Goal: Task Accomplishment & Management: Manage account settings

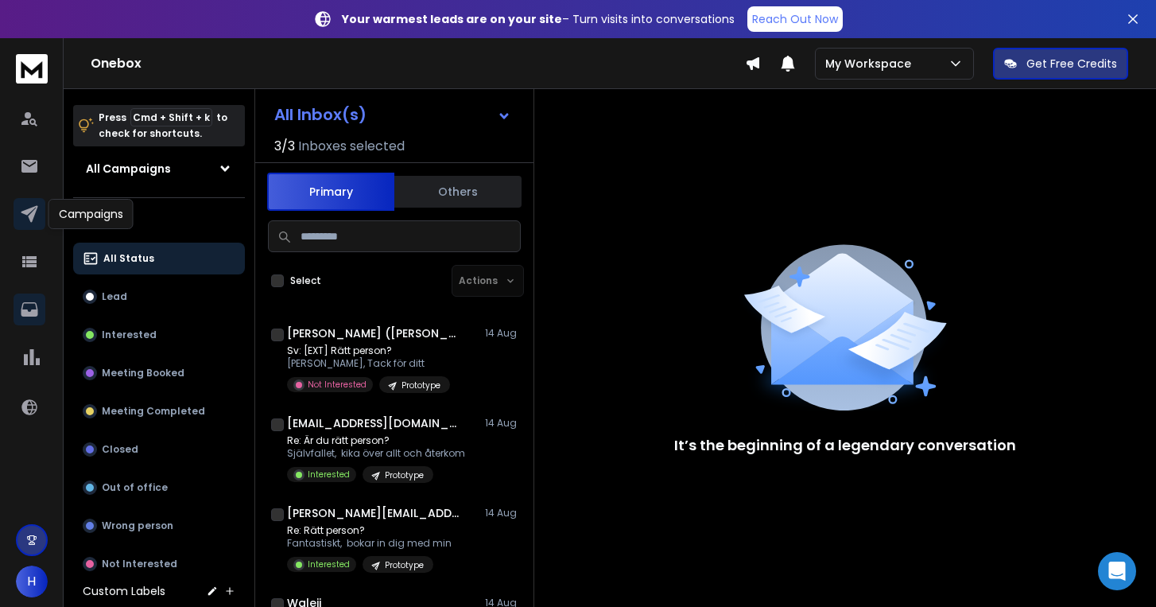
click at [35, 210] on icon at bounding box center [29, 213] width 17 height 17
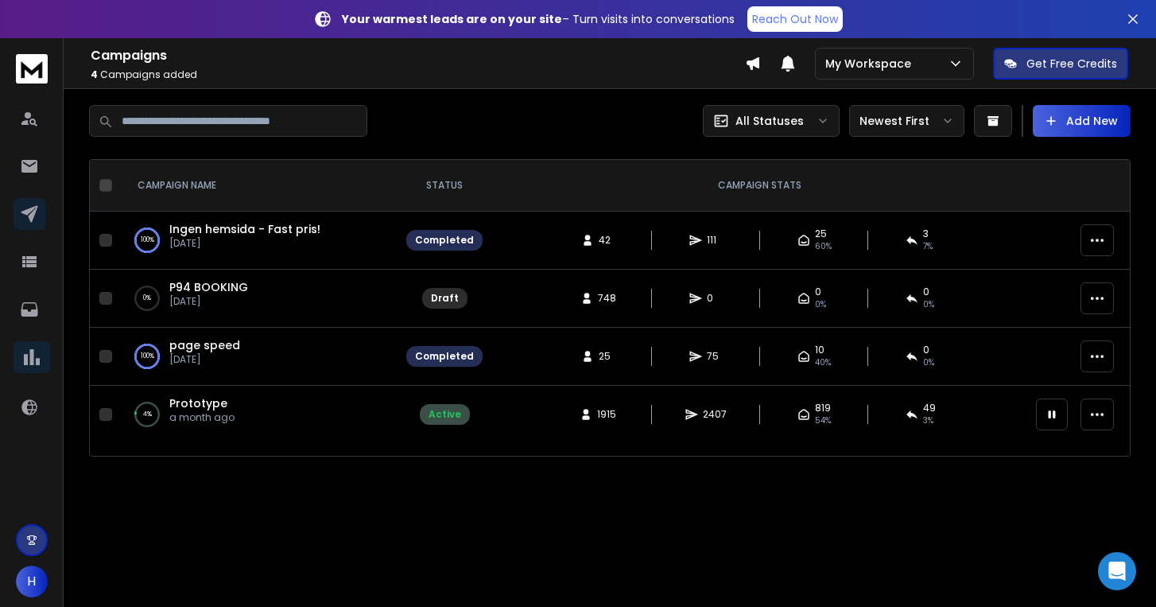
click at [34, 366] on icon at bounding box center [32, 357] width 24 height 24
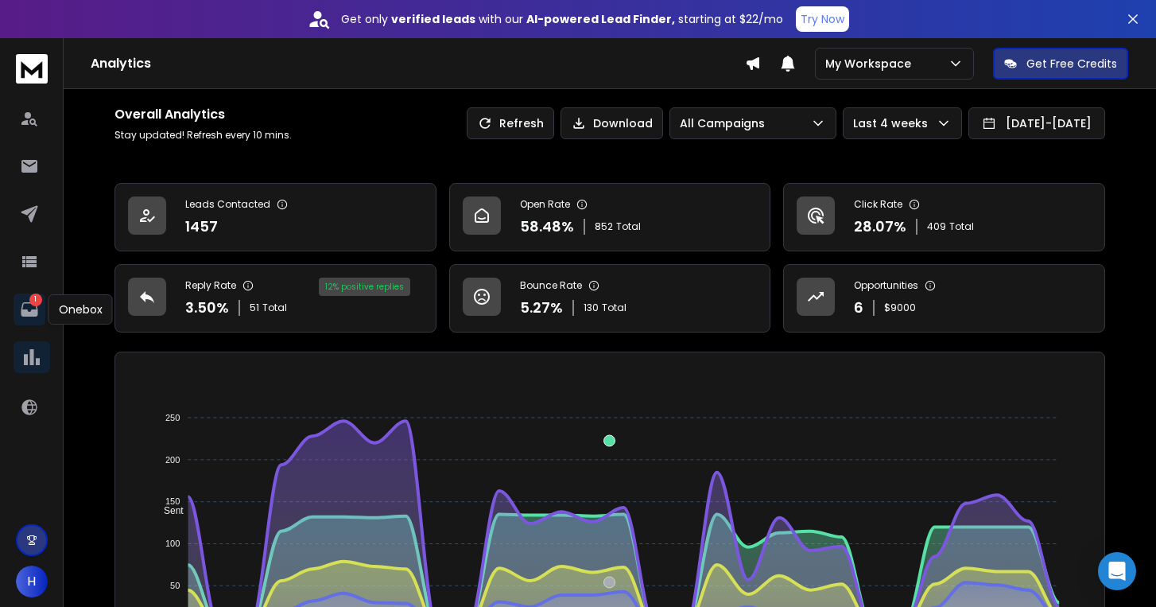
click at [27, 309] on icon at bounding box center [29, 309] width 19 height 19
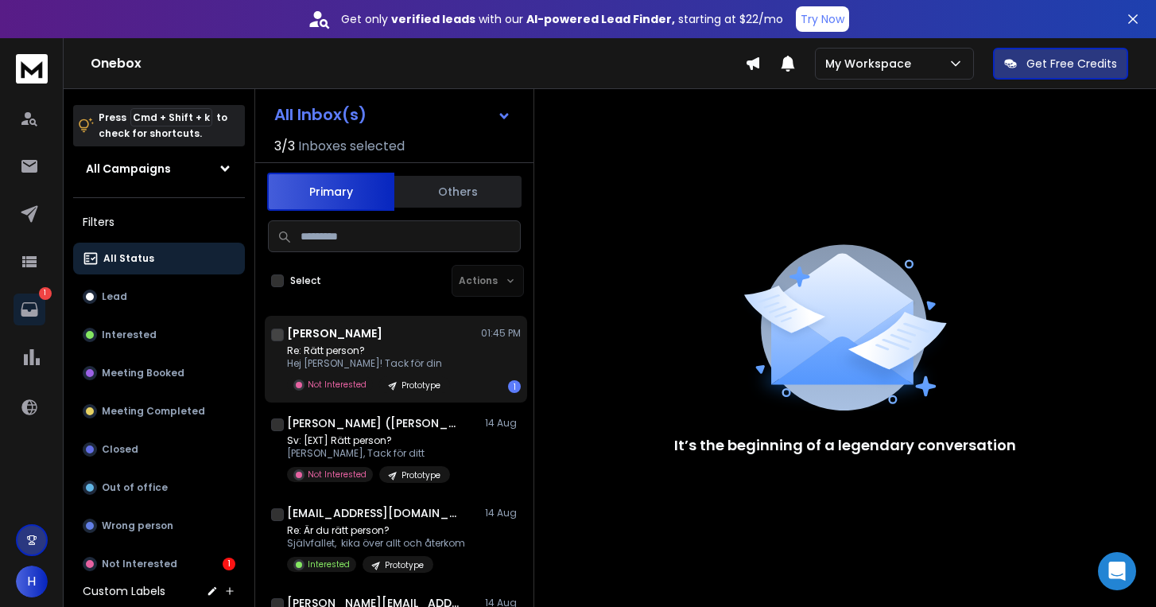
click at [390, 358] on p "Hej [PERSON_NAME]! Tack för din" at bounding box center [368, 363] width 163 height 13
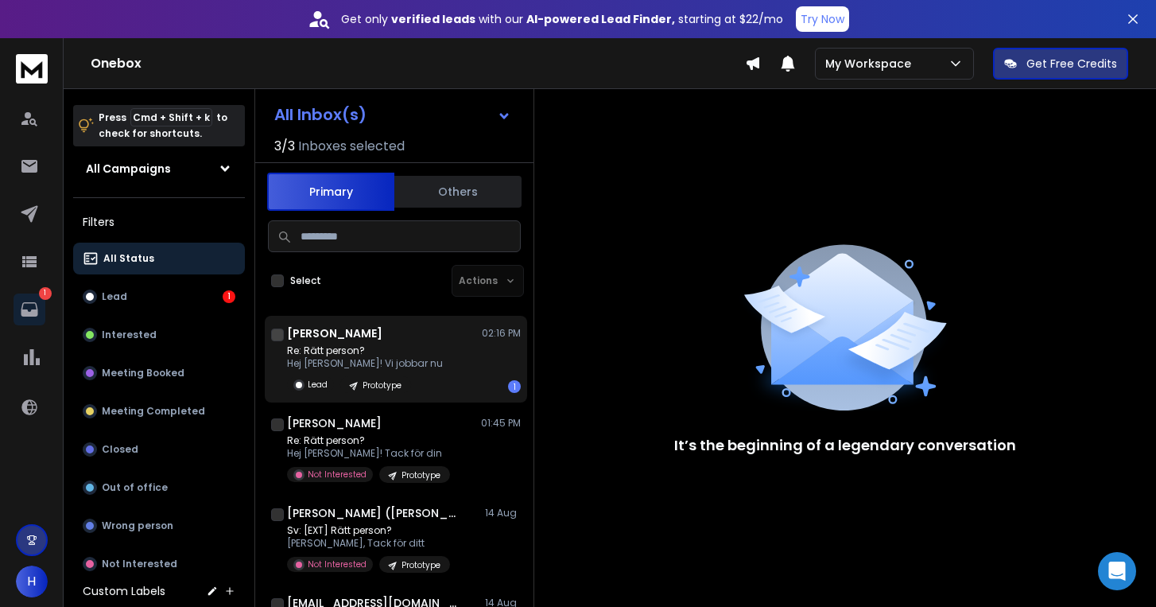
click at [409, 344] on div "Re: Rätt person? Hej Hugo! Vi jobbar nu Lead Prototype 1" at bounding box center [404, 368] width 234 height 48
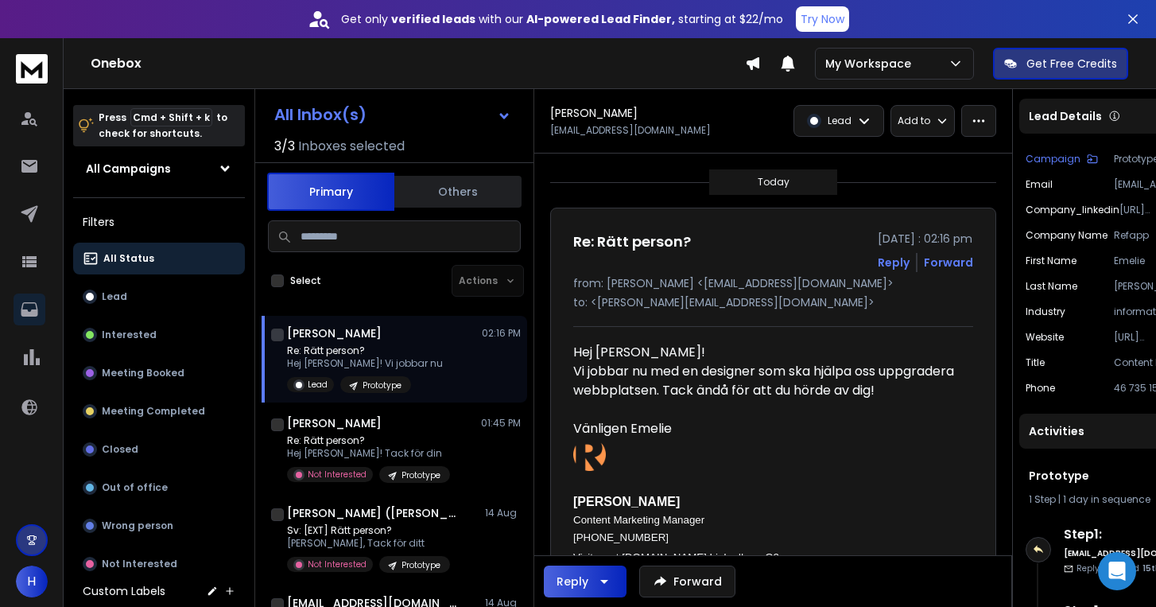
click at [562, 585] on div "Reply" at bounding box center [572, 581] width 32 height 16
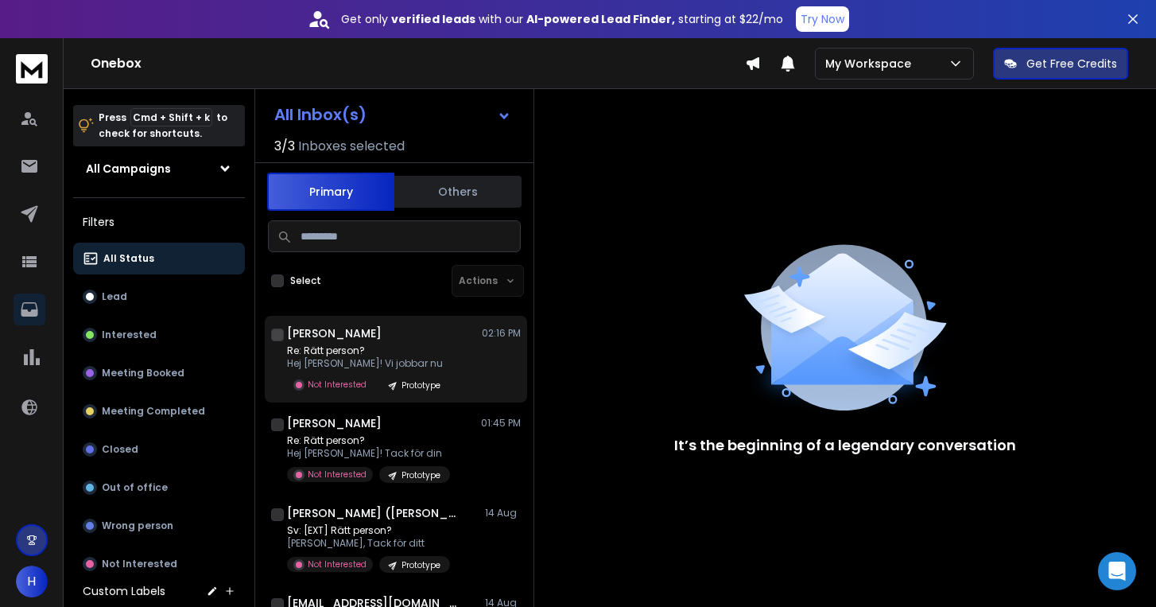
click at [348, 351] on p "Re: Rätt person?" at bounding box center [368, 350] width 163 height 13
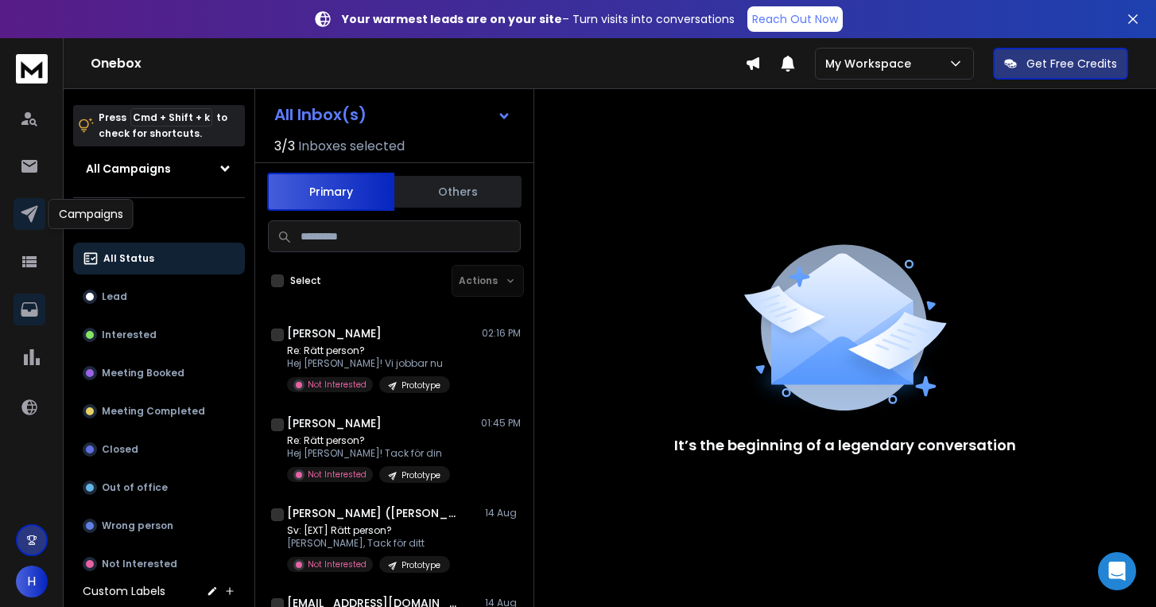
click at [32, 210] on icon at bounding box center [29, 213] width 19 height 19
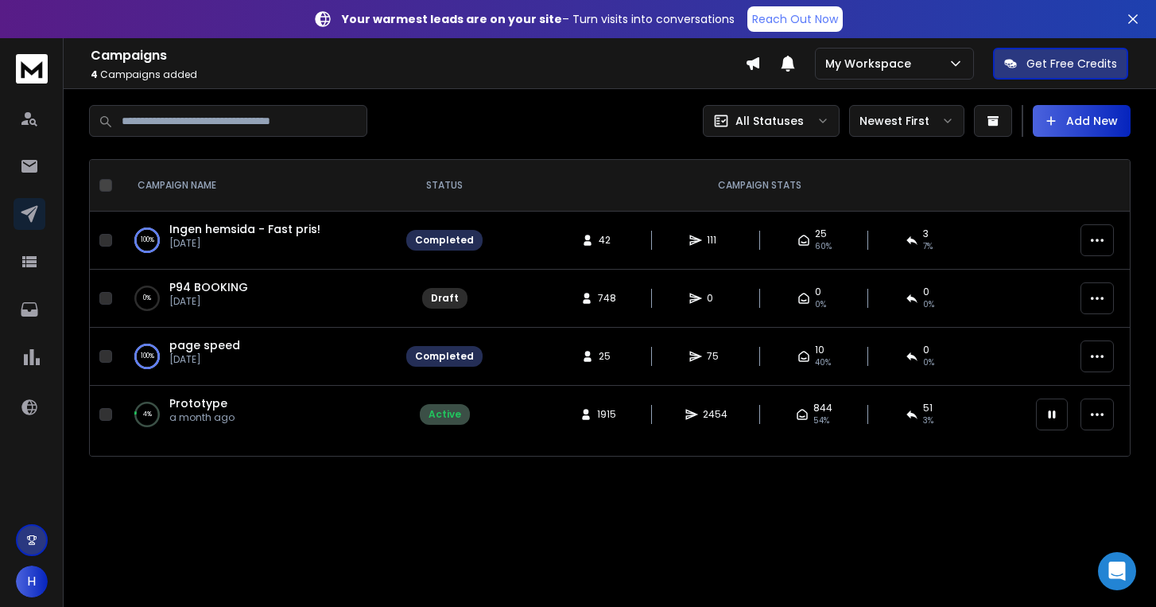
click at [266, 370] on div "100 % page speed 15 days ago" at bounding box center [257, 356] width 246 height 38
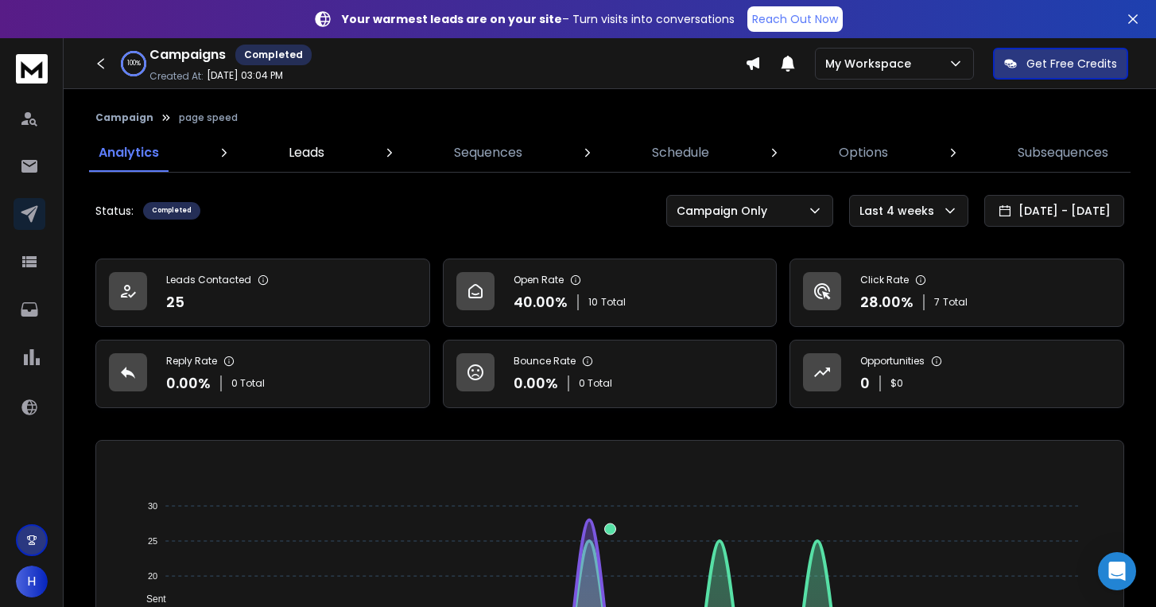
click at [312, 154] on p "Leads" at bounding box center [307, 152] width 36 height 19
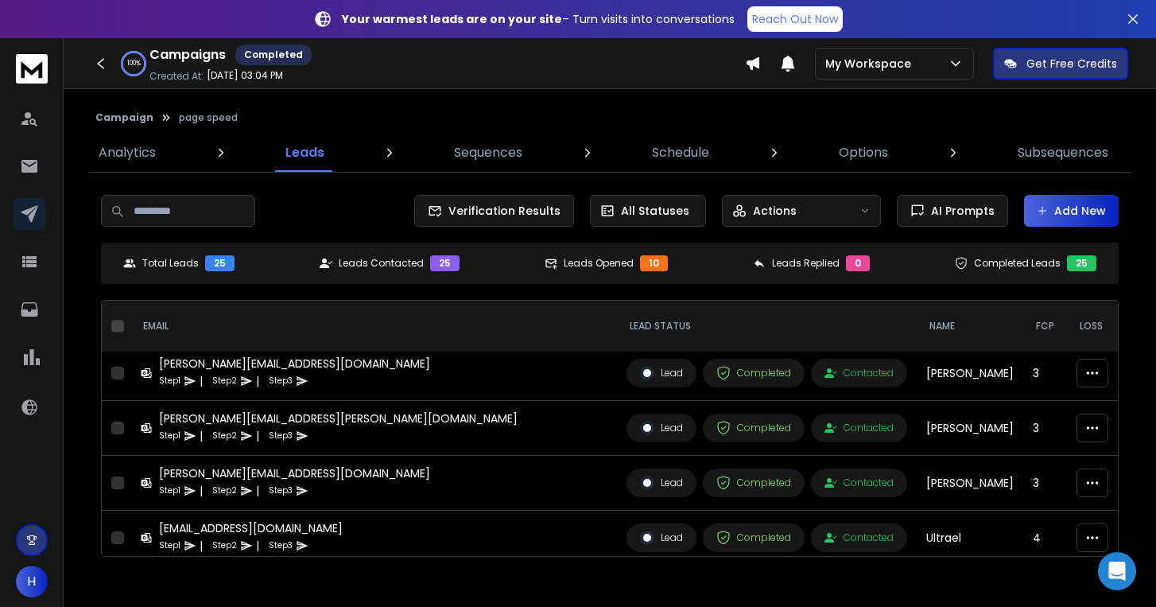
scroll to position [1180, 0]
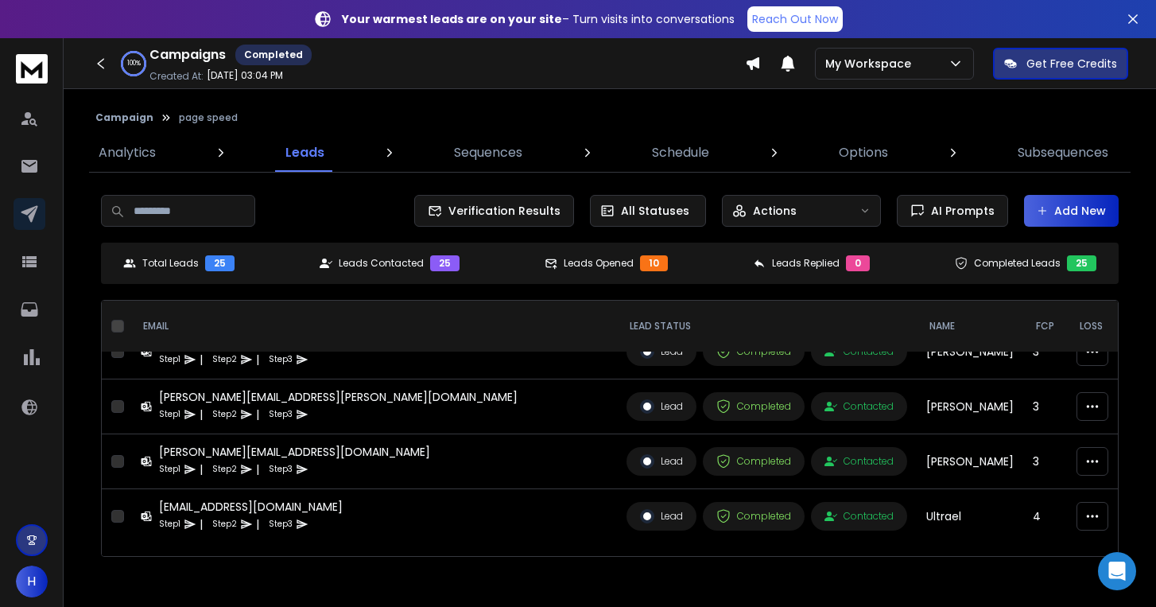
click at [114, 520] on button "button" at bounding box center [117, 516] width 13 height 13
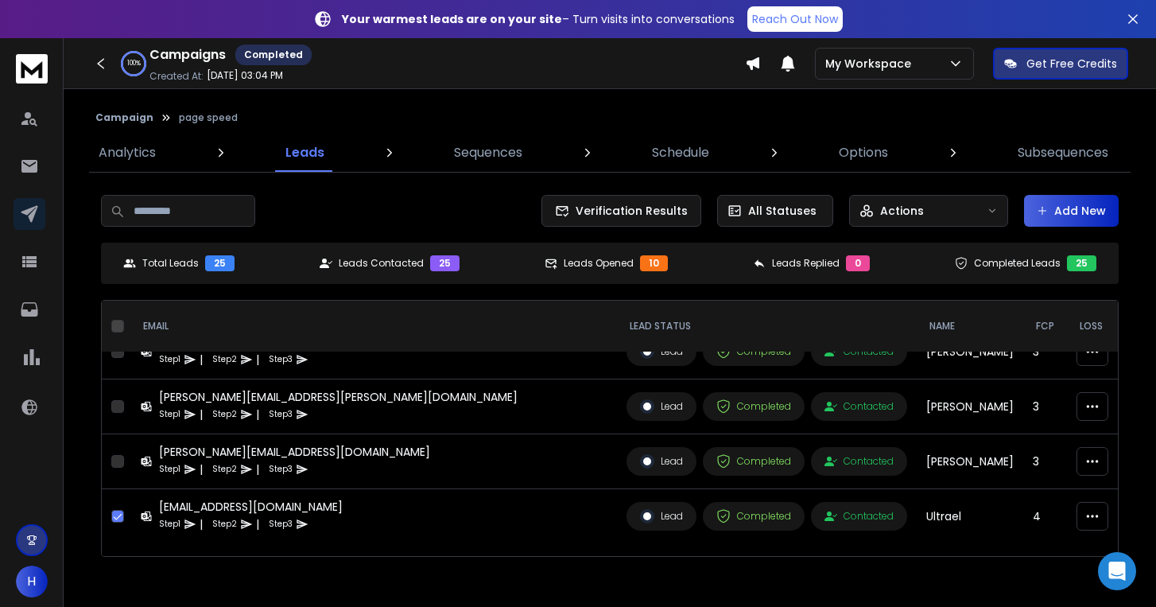
click at [114, 520] on button "button" at bounding box center [117, 516] width 13 height 13
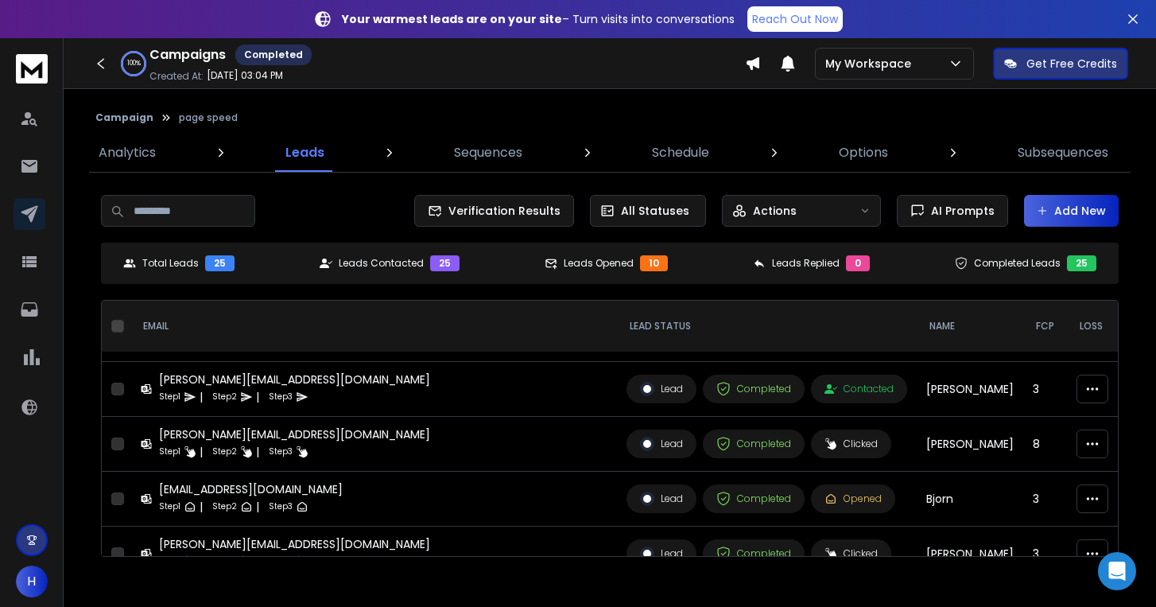
scroll to position [0, 0]
